Goal: Task Accomplishment & Management: Manage account settings

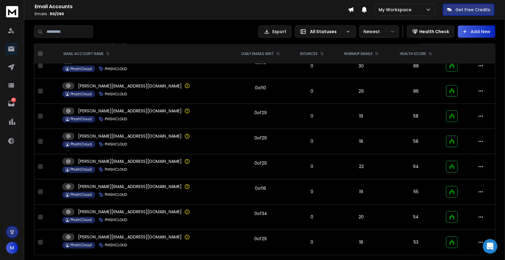
scroll to position [1078, 0]
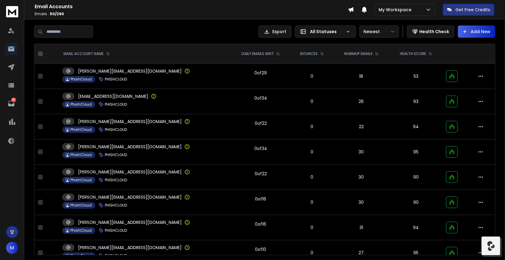
scroll to position [243, 0]
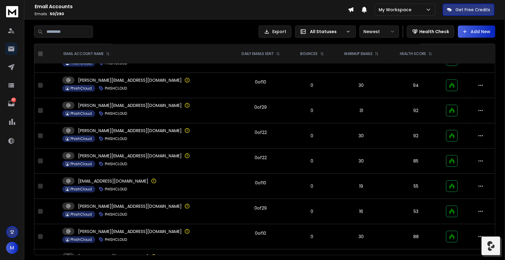
click at [352, 31] on div "All Statuses" at bounding box center [325, 32] width 61 height 12
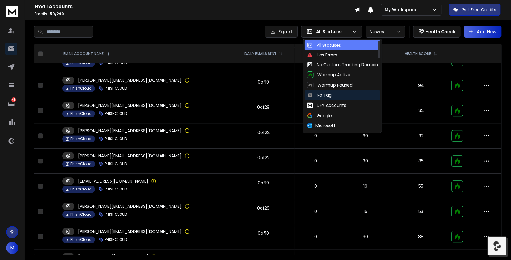
click at [326, 97] on div "No Tag" at bounding box center [319, 95] width 25 height 6
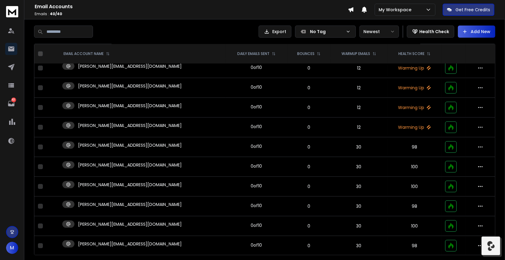
scroll to position [283, 0]
